Goal: Task Accomplishment & Management: Manage account settings

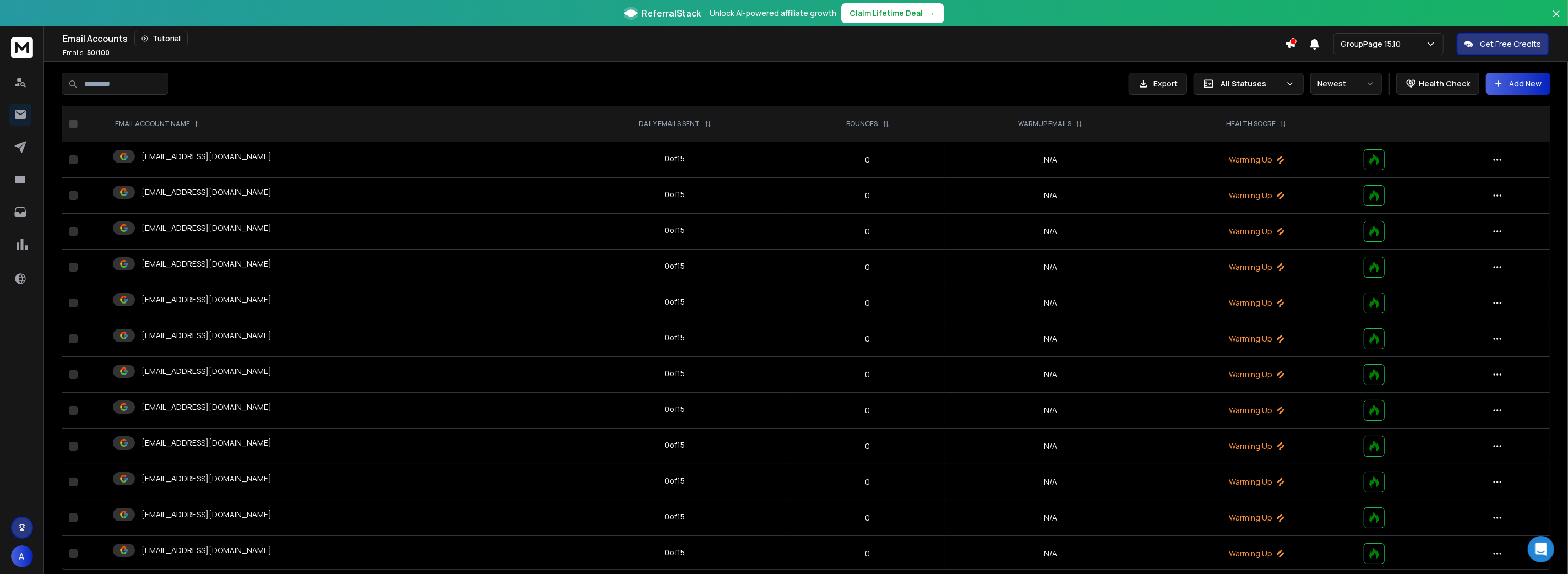
click at [559, 271] on td "[EMAIL_ADDRESS][DOMAIN_NAME]" at bounding box center [333, 267] width 453 height 36
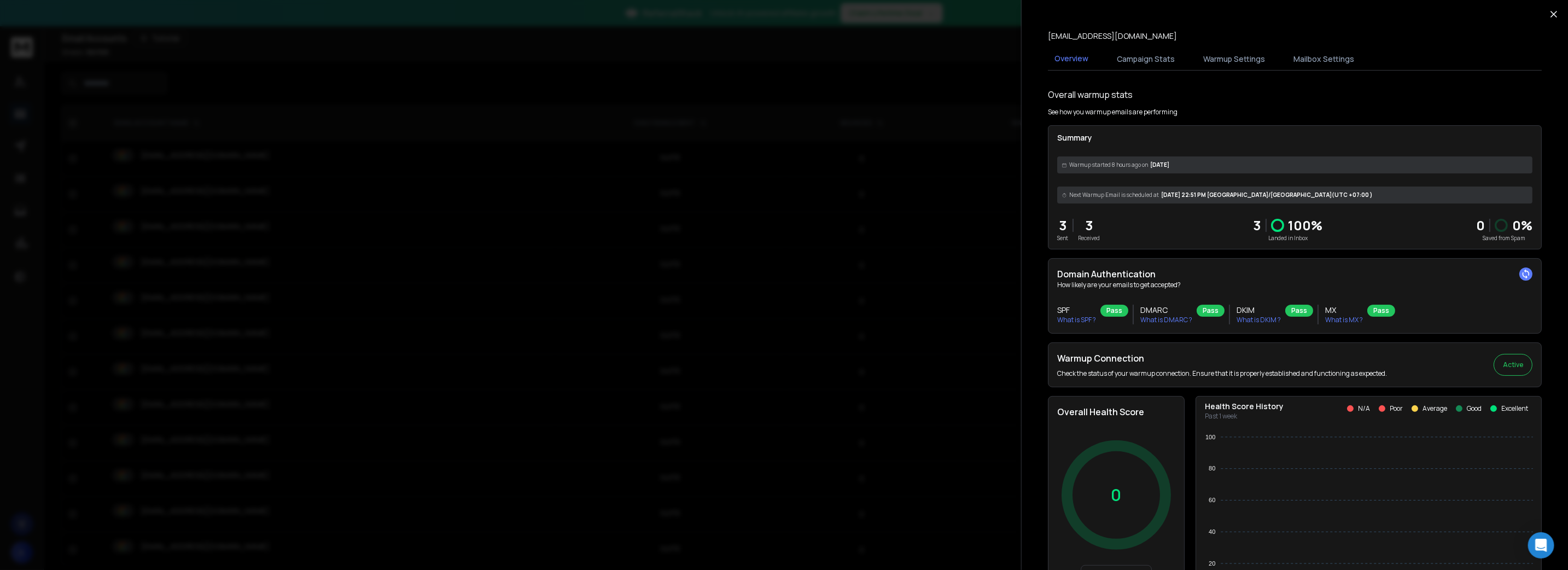
click at [1548, 13] on icon "button" at bounding box center [1554, 14] width 11 height 11
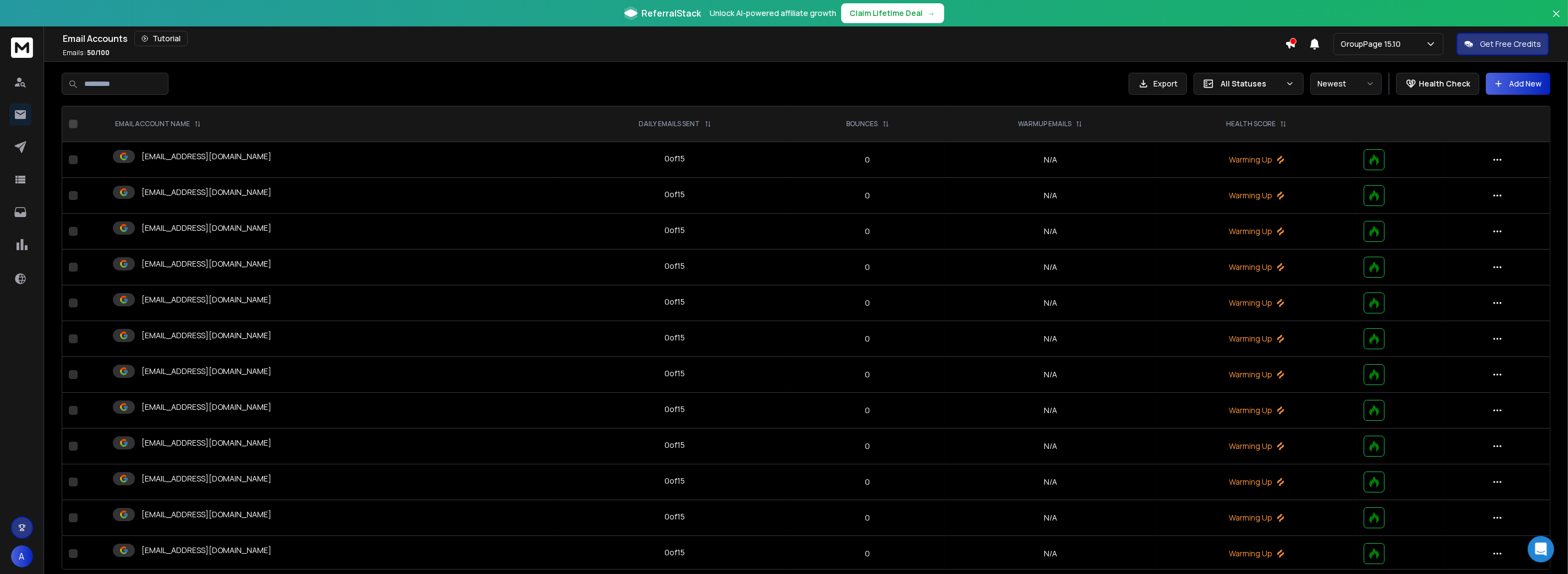
click at [661, 161] on td "0 of 15" at bounding box center [674, 157] width 231 height 28
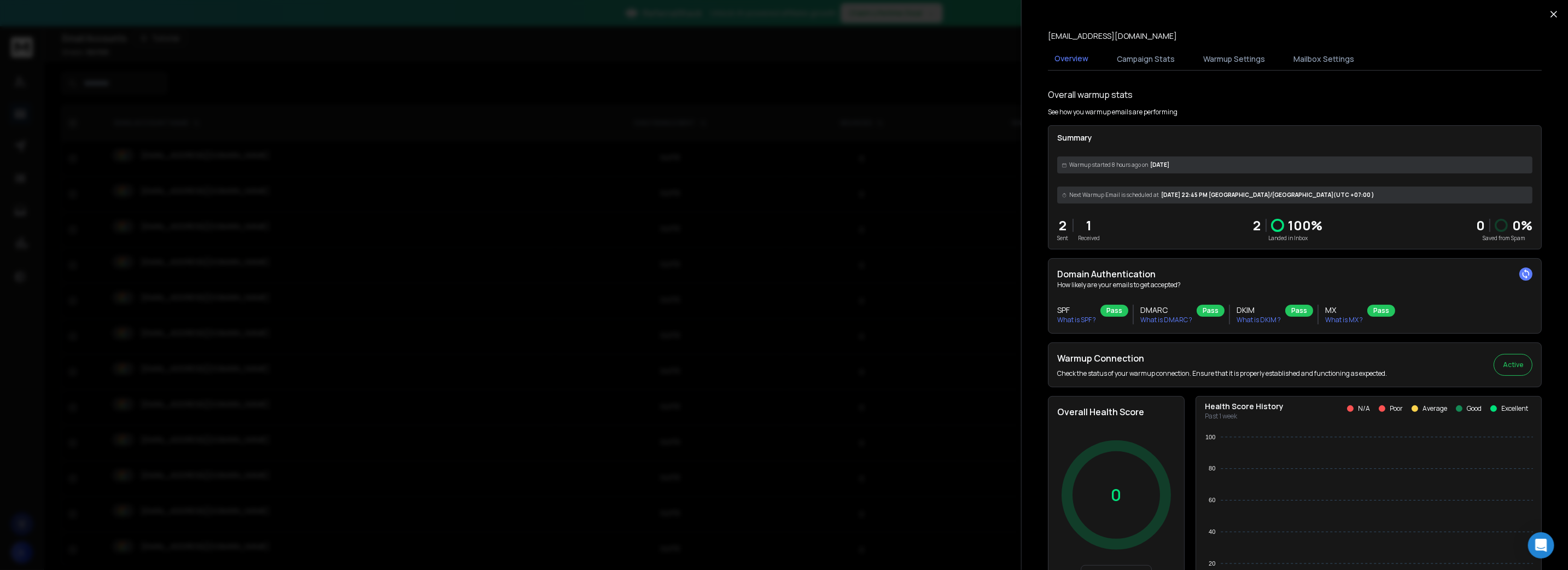
click at [1548, 14] on icon "button" at bounding box center [1554, 14] width 11 height 11
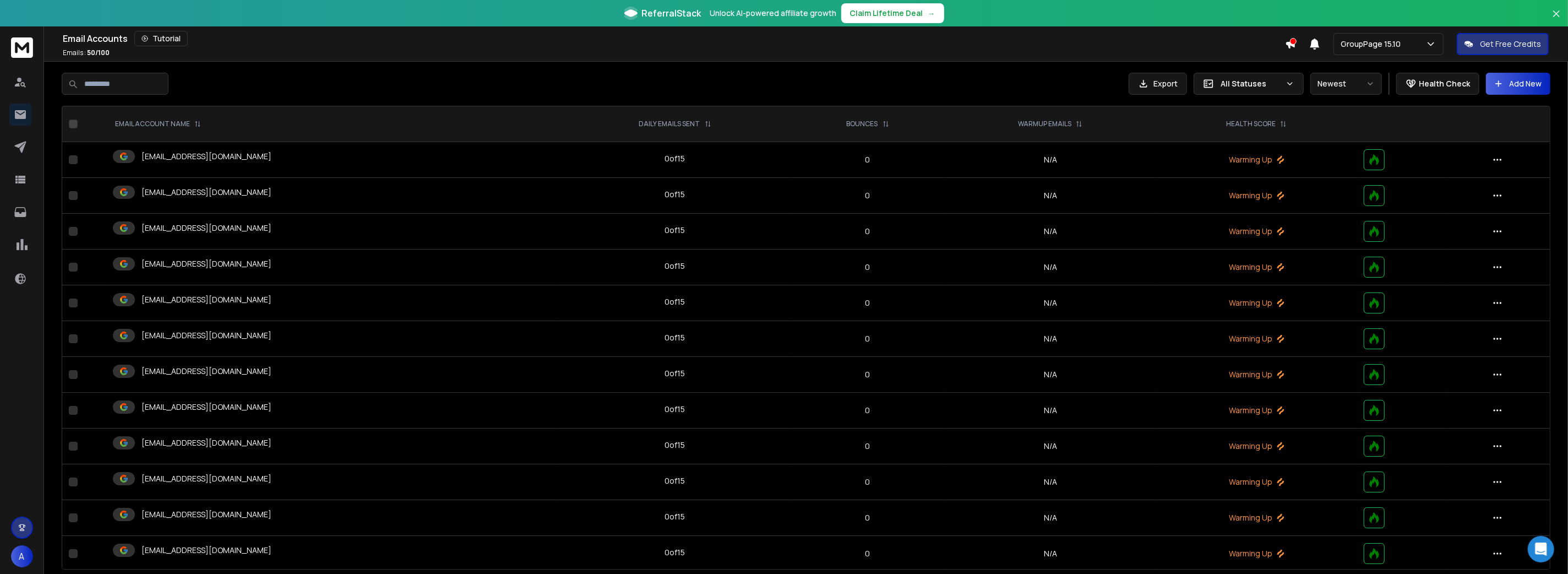
click at [1506, 80] on button "Add New" at bounding box center [1518, 84] width 64 height 22
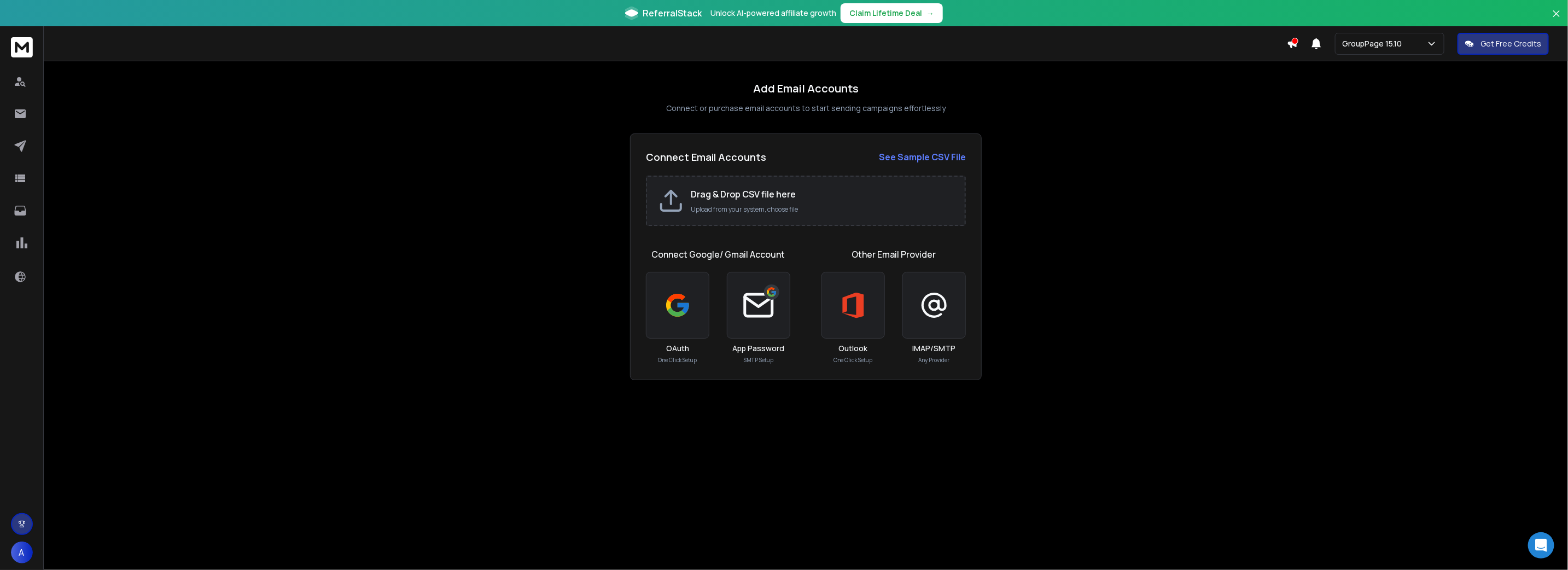
click at [676, 308] on icon at bounding box center [677, 305] width 27 height 33
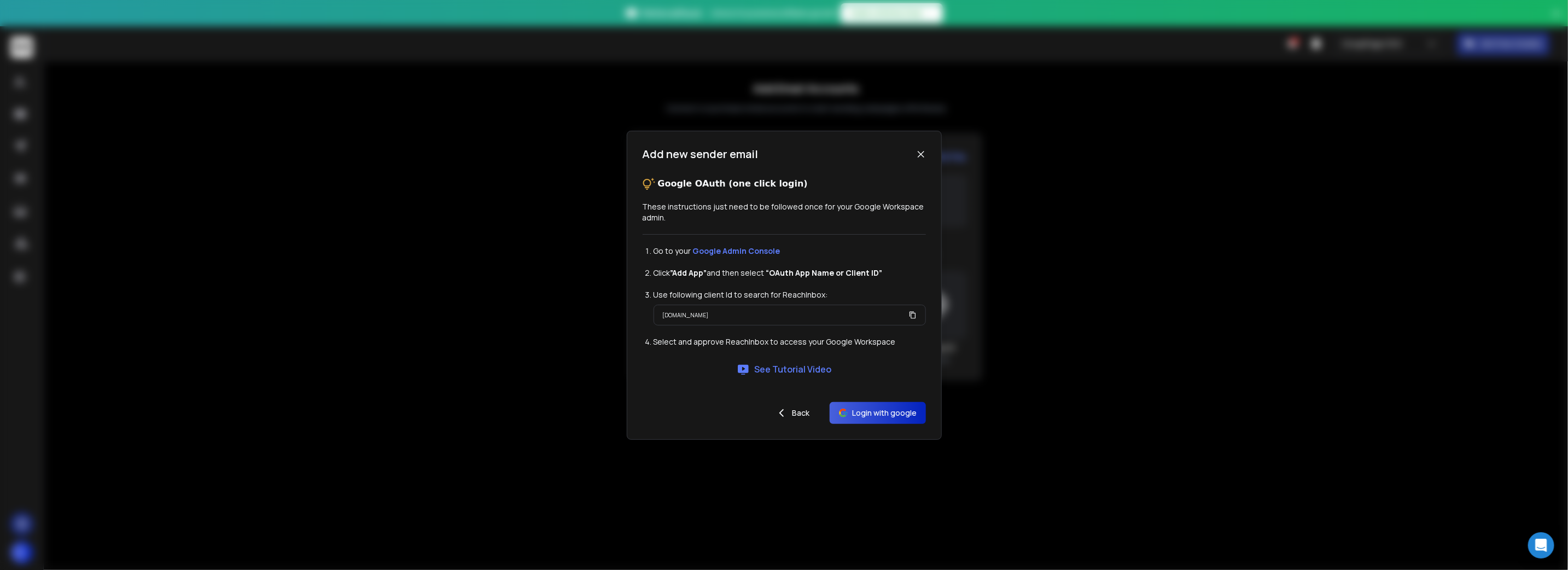
click at [909, 312] on icon at bounding box center [912, 315] width 6 height 7
click at [910, 315] on icon at bounding box center [912, 315] width 6 height 7
